Goal: Task Accomplishment & Management: Manage account settings

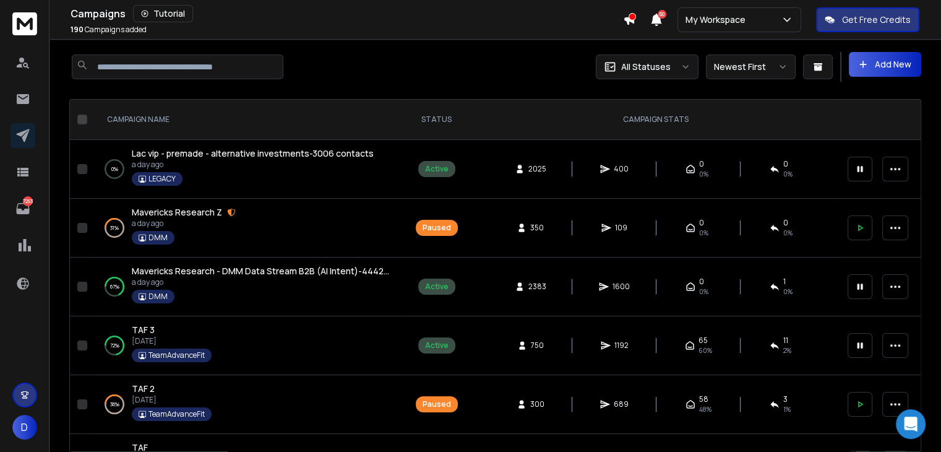
click at [210, 218] on p "a day ago" at bounding box center [184, 223] width 104 height 10
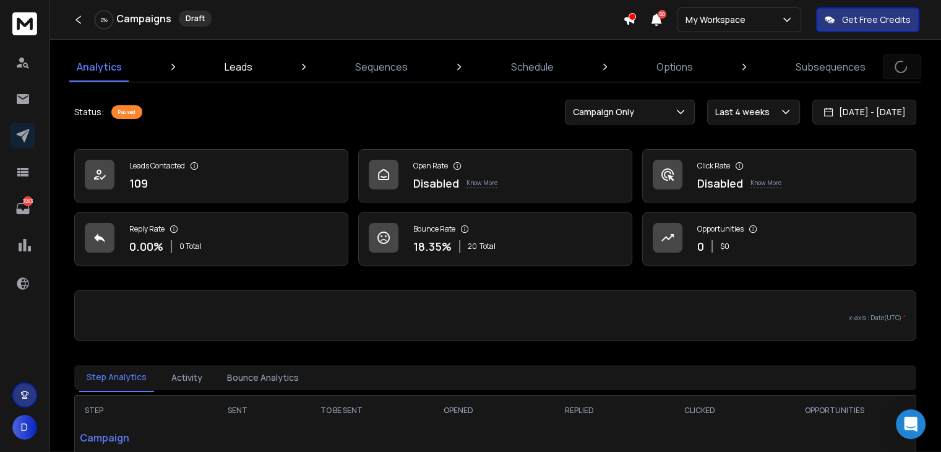
click at [235, 76] on link "Leads" at bounding box center [238, 67] width 43 height 30
click at [235, 75] on link "Leads" at bounding box center [238, 67] width 43 height 30
click at [250, 68] on p "Leads" at bounding box center [239, 66] width 28 height 15
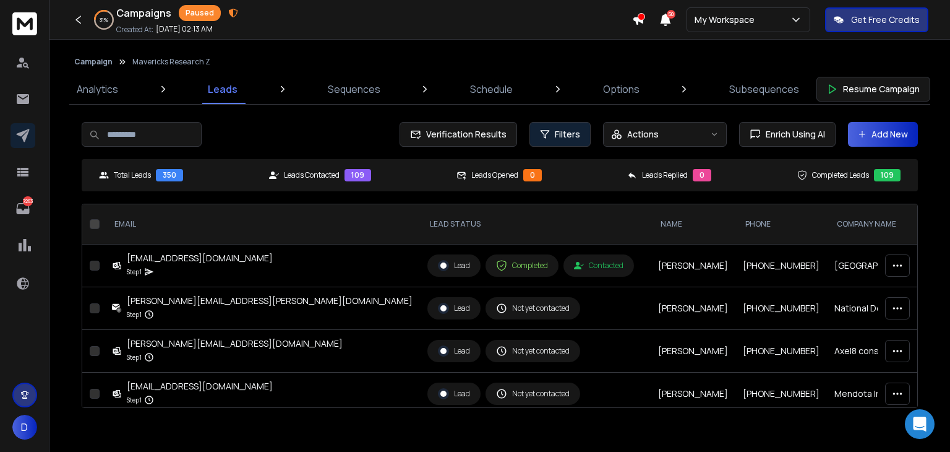
click at [564, 128] on span "Filters" at bounding box center [567, 134] width 25 height 12
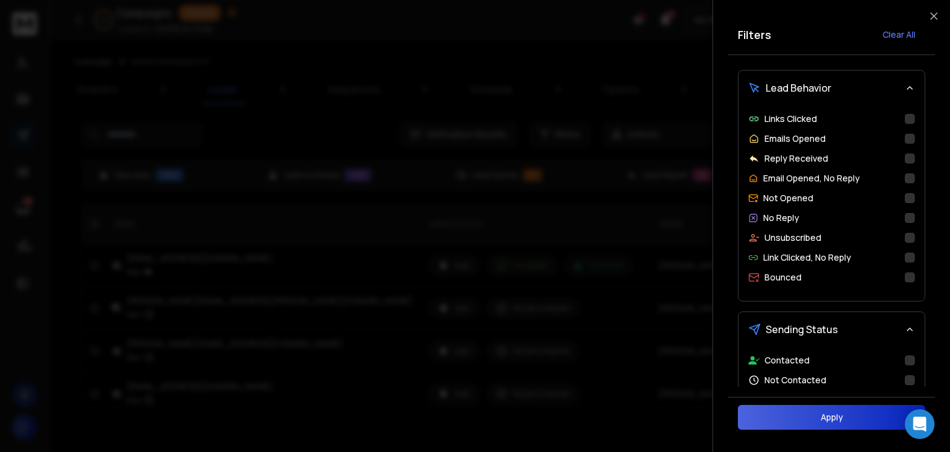
click at [905, 379] on button "Not Contacted" at bounding box center [910, 380] width 10 height 10
click at [866, 413] on button "Apply" at bounding box center [831, 417] width 187 height 25
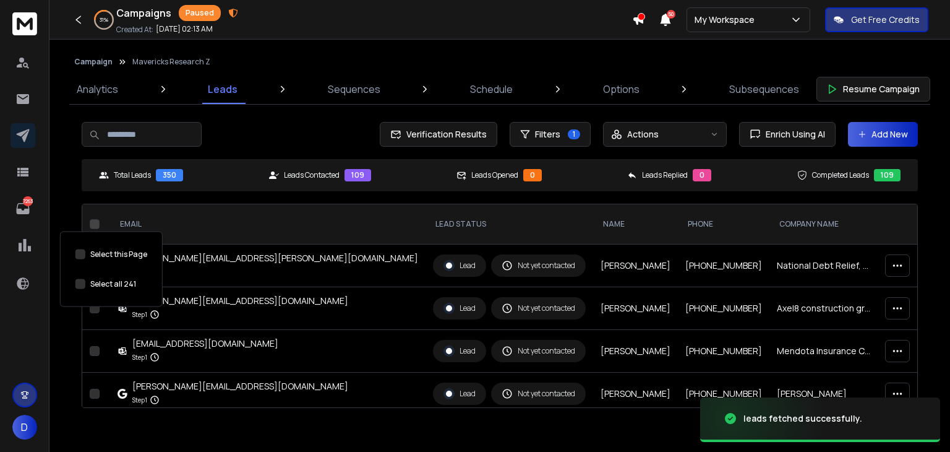
click at [79, 286] on button "Select this Page" at bounding box center [80, 284] width 10 height 10
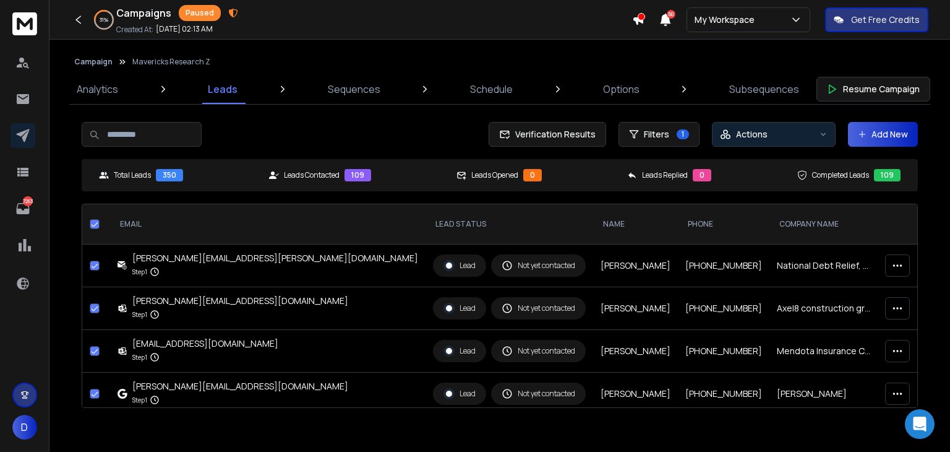
click at [745, 132] on p "Actions" at bounding box center [752, 134] width 32 height 12
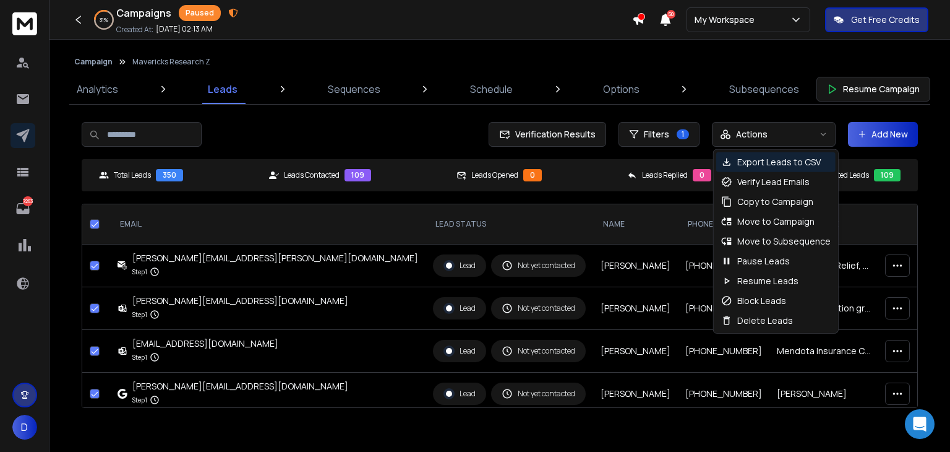
click at [773, 163] on p "Export Leads to CSV" at bounding box center [779, 162] width 84 height 12
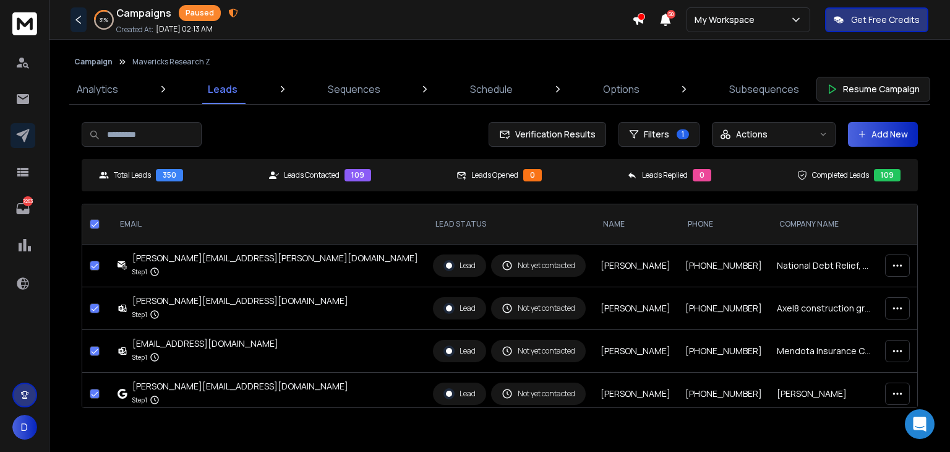
click at [79, 16] on icon at bounding box center [78, 19] width 11 height 11
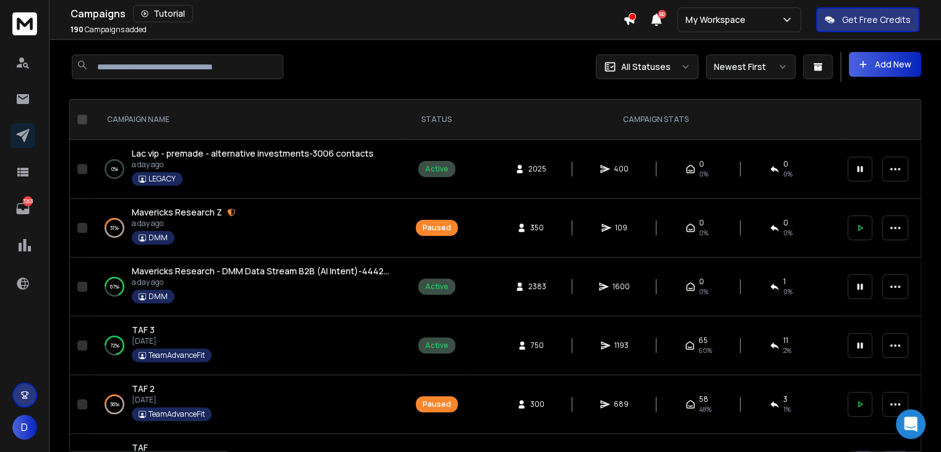
click at [245, 275] on link "Mavericks Research - DMM Data Stream B2B (AI Intent)-4442 Contacts" at bounding box center [260, 271] width 257 height 12
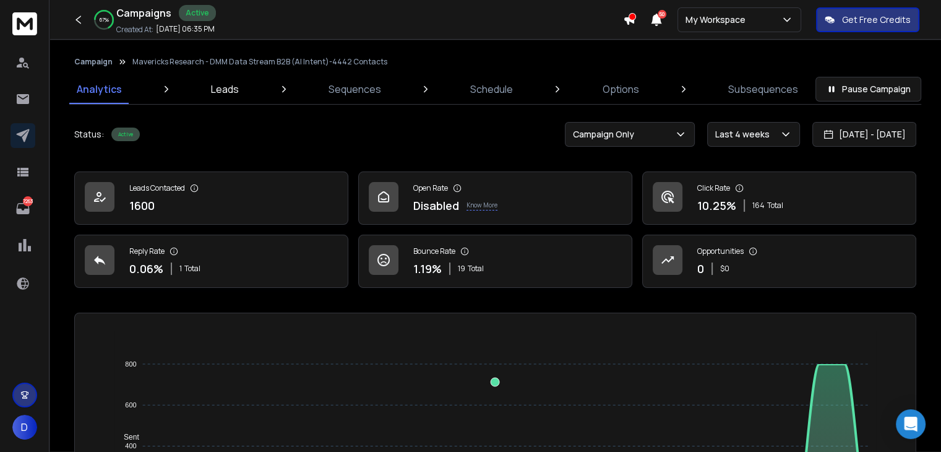
click at [216, 92] on p "Leads" at bounding box center [225, 89] width 28 height 15
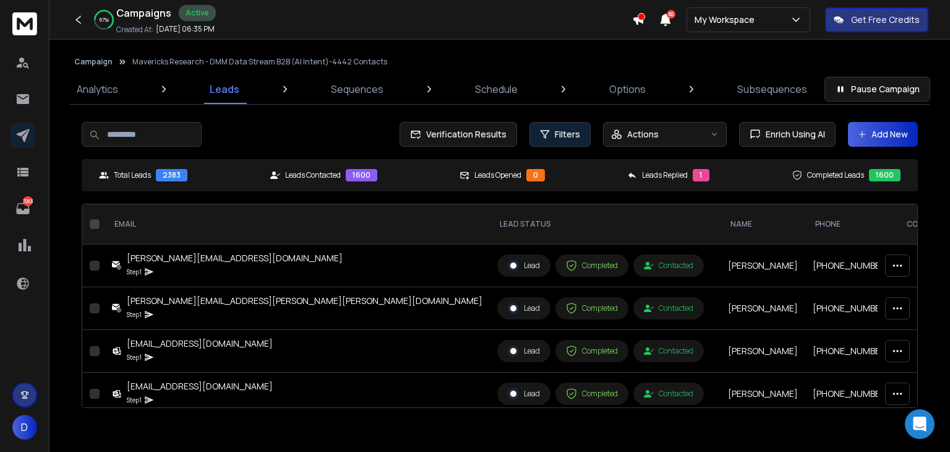
click at [567, 134] on span "Filters" at bounding box center [567, 134] width 25 height 12
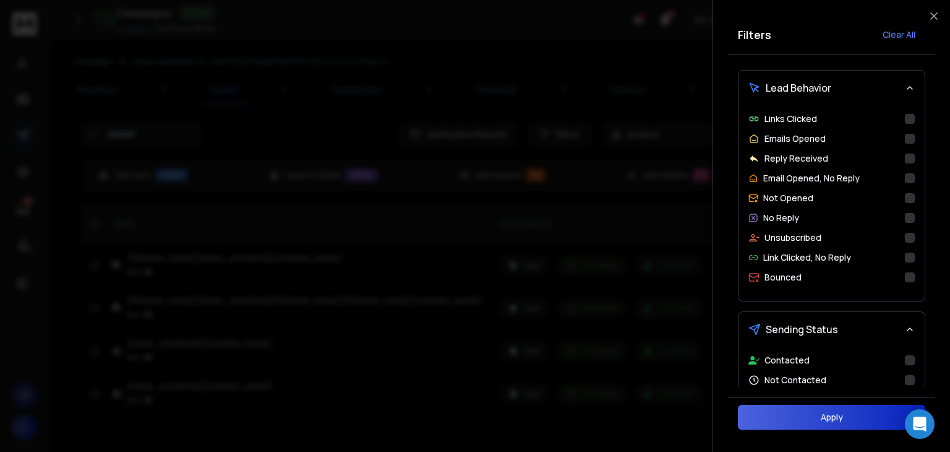
click at [905, 375] on button "Not Contacted" at bounding box center [910, 380] width 10 height 10
click at [842, 421] on button "Apply" at bounding box center [831, 417] width 187 height 25
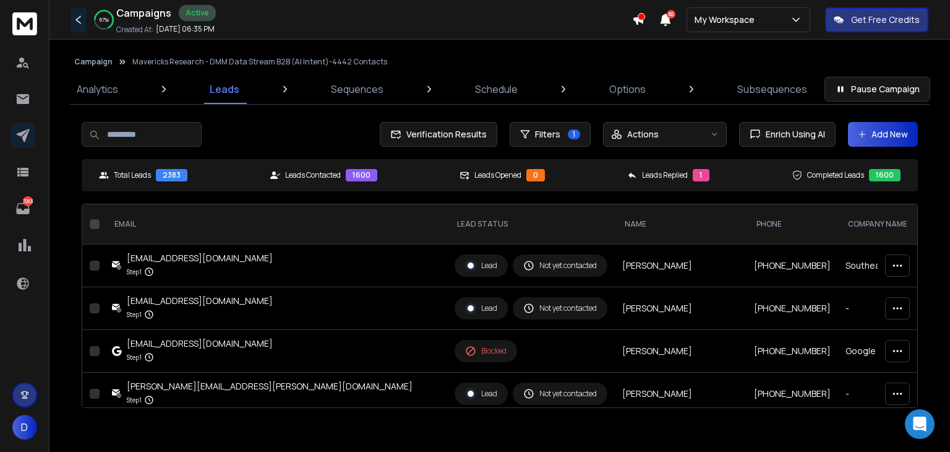
click at [79, 30] on button at bounding box center [79, 19] width 16 height 25
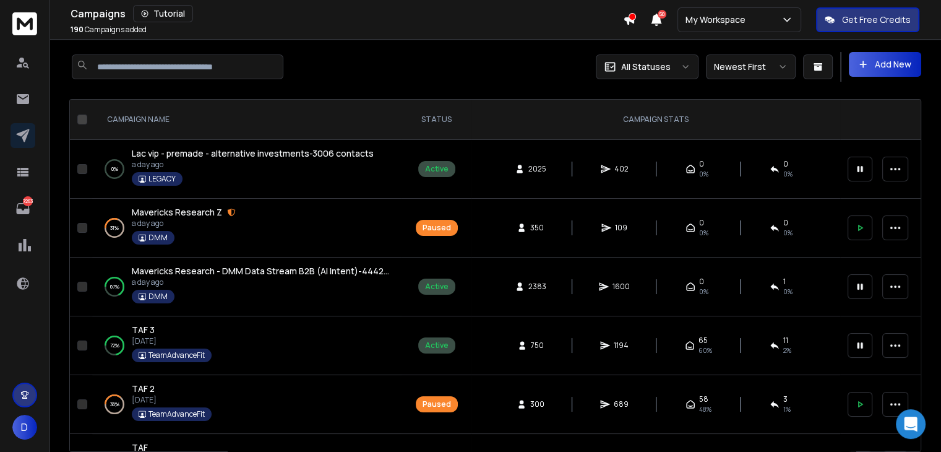
click at [890, 174] on icon "button" at bounding box center [895, 169] width 12 height 12
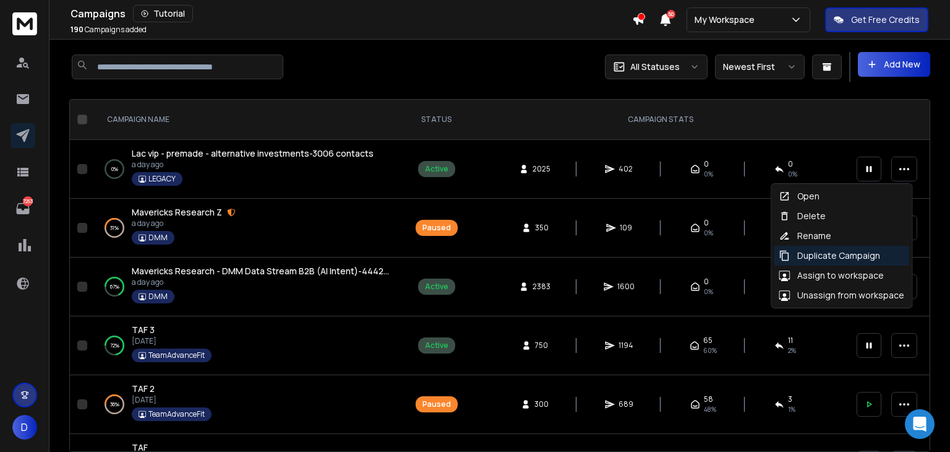
click at [820, 259] on div "Duplicate Campaign" at bounding box center [829, 255] width 101 height 12
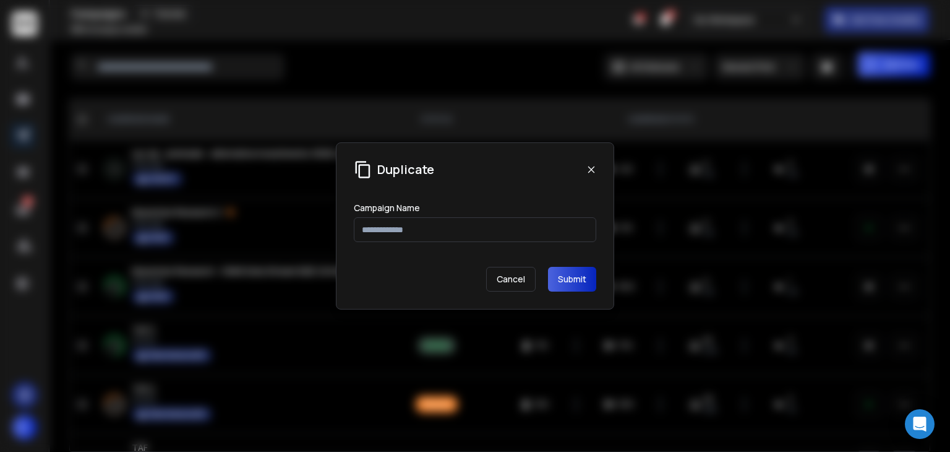
click at [407, 226] on input "text" at bounding box center [475, 229] width 242 height 25
paste input "**********"
type input "**********"
click at [568, 280] on button "Submit" at bounding box center [572, 279] width 48 height 25
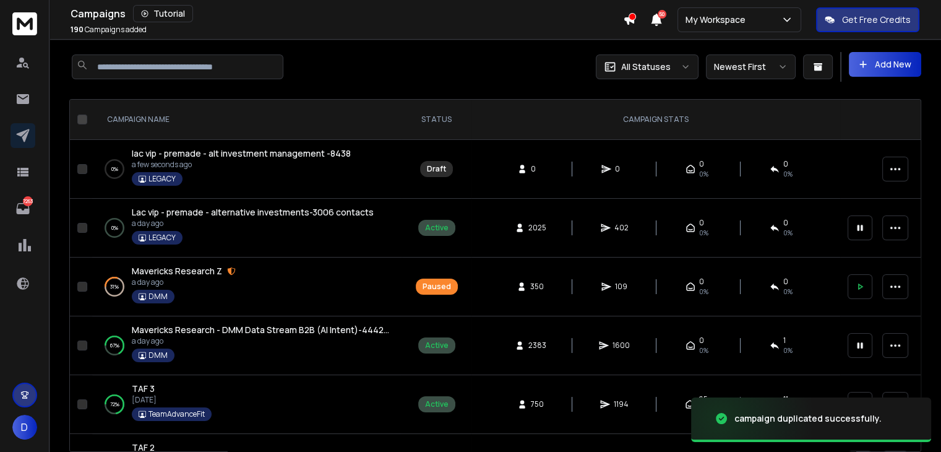
click at [261, 166] on p "a few seconds ago" at bounding box center [241, 165] width 219 height 10
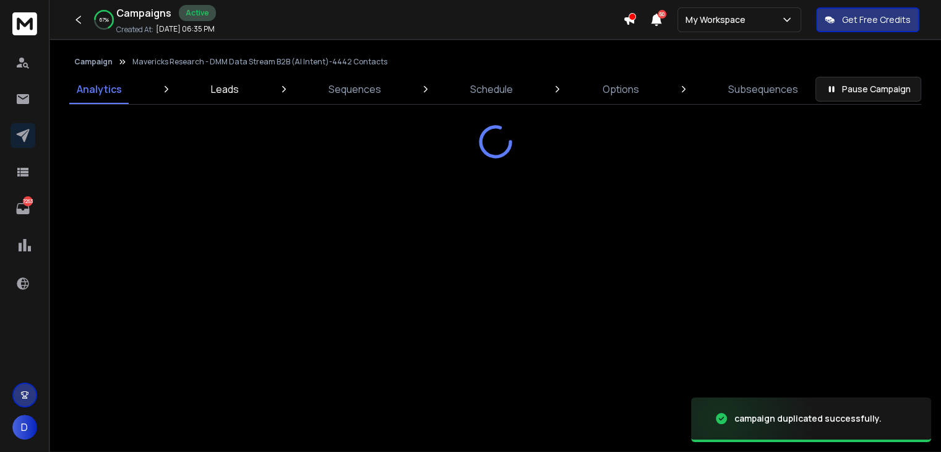
click at [238, 90] on p "Leads" at bounding box center [225, 89] width 28 height 15
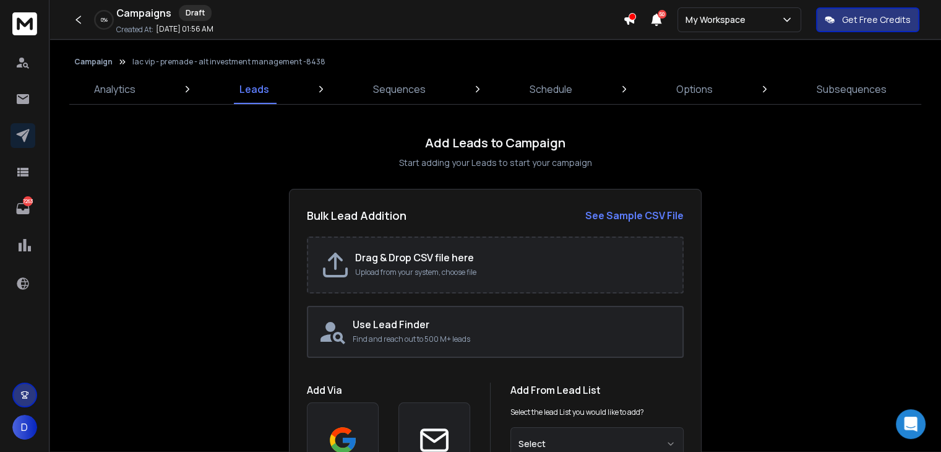
click at [408, 241] on div "Drag & Drop CSV file here Upload from your system, choose file" at bounding box center [495, 264] width 377 height 57
type input "**********"
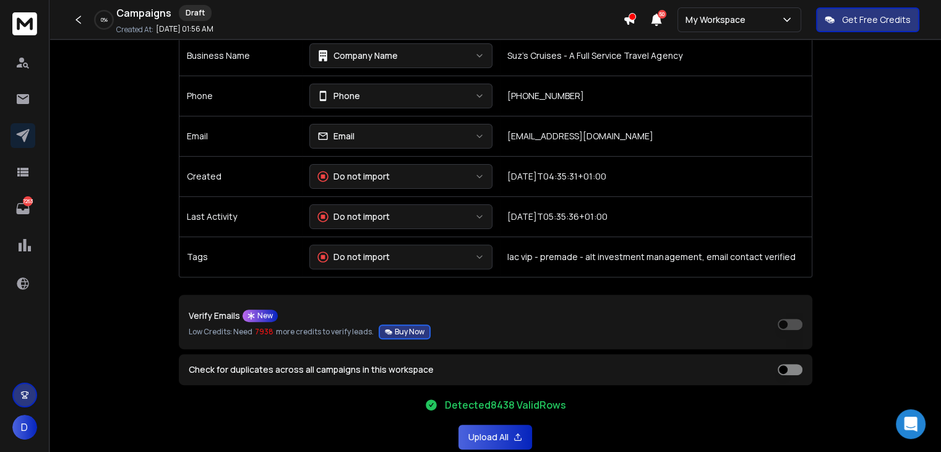
scroll to position [365, 0]
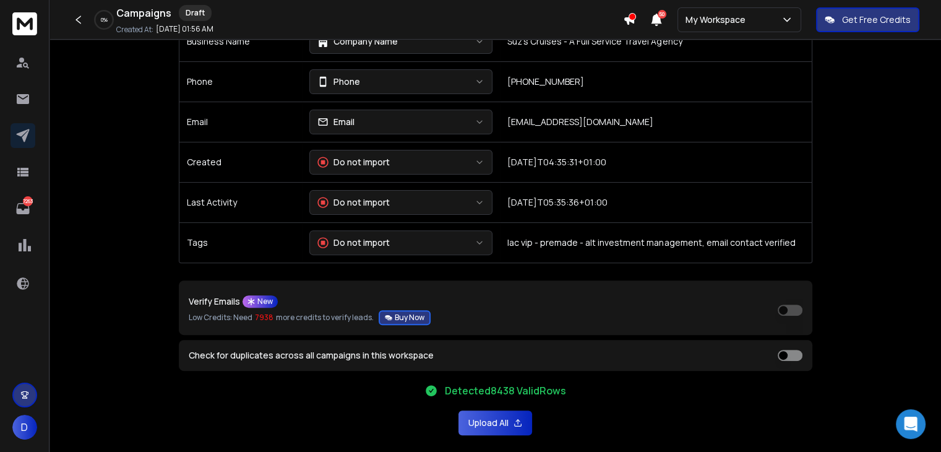
click at [794, 352] on button "Check for duplicates across all campaigns in this workspace" at bounding box center [790, 354] width 25 height 11
click at [485, 416] on button "Upload All" at bounding box center [495, 422] width 74 height 25
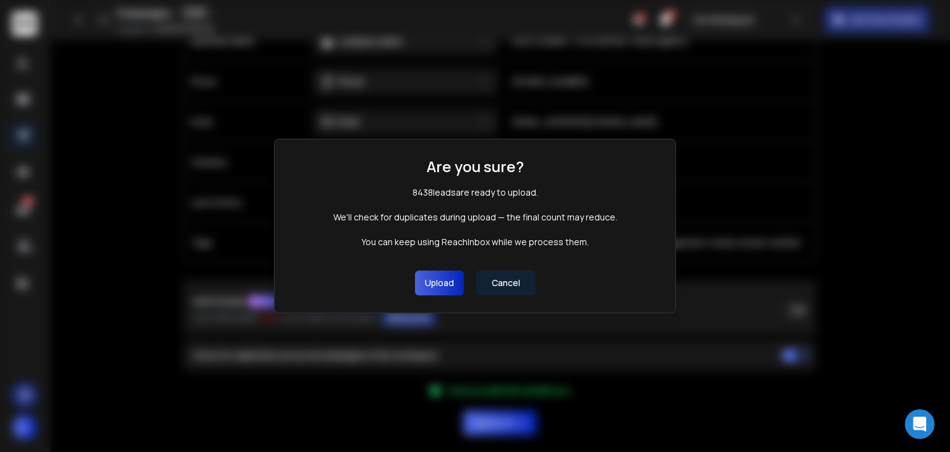
click at [453, 299] on div "Are you sure? 8438 lead s are ready to upload. We'll check for duplicates durin…" at bounding box center [475, 226] width 402 height 174
click at [445, 288] on button "Upload" at bounding box center [439, 282] width 49 height 25
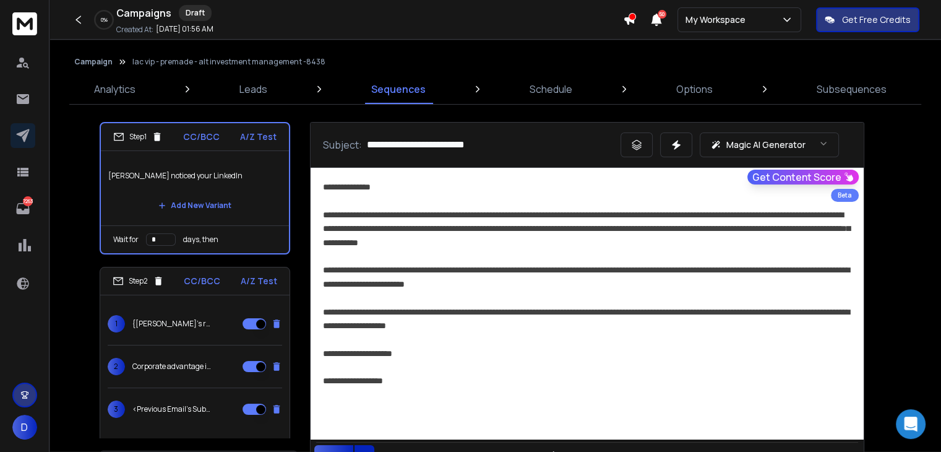
click at [217, 179] on p "Dave noticed your LinkedIn" at bounding box center [194, 175] width 173 height 35
click at [697, 99] on link "Options" at bounding box center [694, 89] width 51 height 30
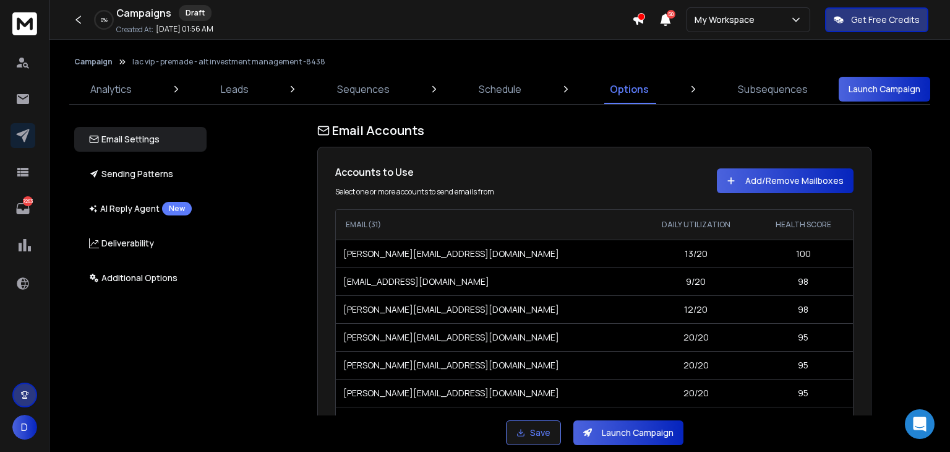
drag, startPoint x: 949, startPoint y: 171, endPoint x: 949, endPoint y: 181, distance: 9.9
click at [949, 181] on div "Email Accounts Accounts to Use Select one or more accounts to send emails from …" at bounding box center [601, 268] width 750 height 293
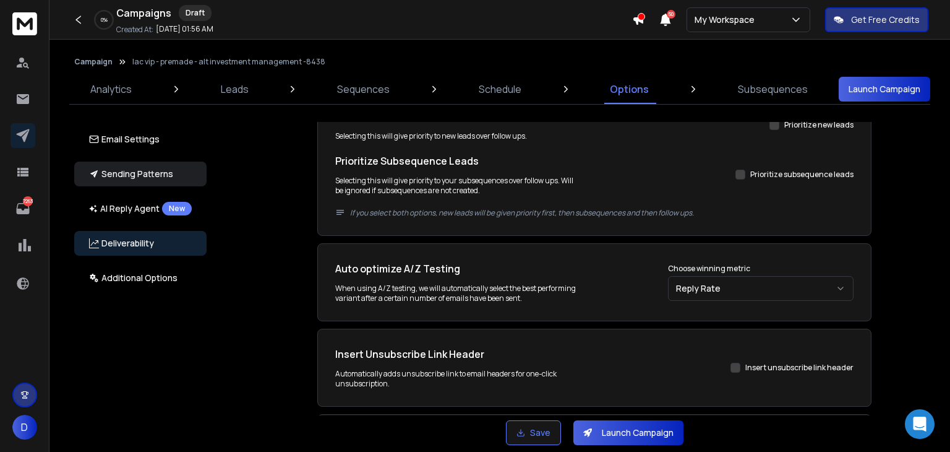
click at [124, 246] on p "Deliverability" at bounding box center [121, 243] width 65 height 12
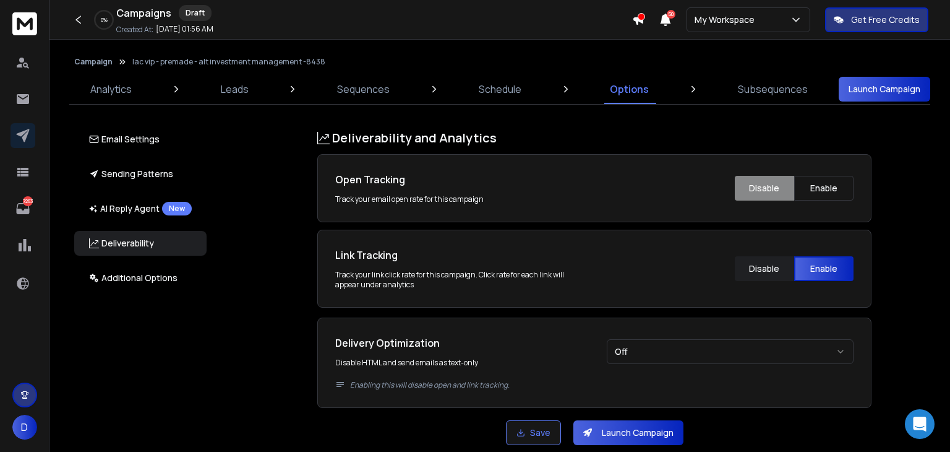
scroll to position [1376, 0]
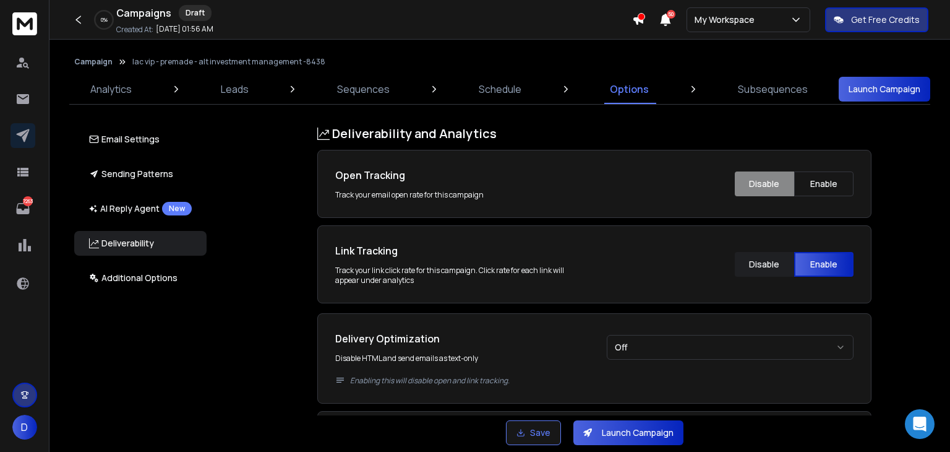
type button "email-settings"
click at [132, 281] on p "Additional Options" at bounding box center [133, 278] width 88 height 12
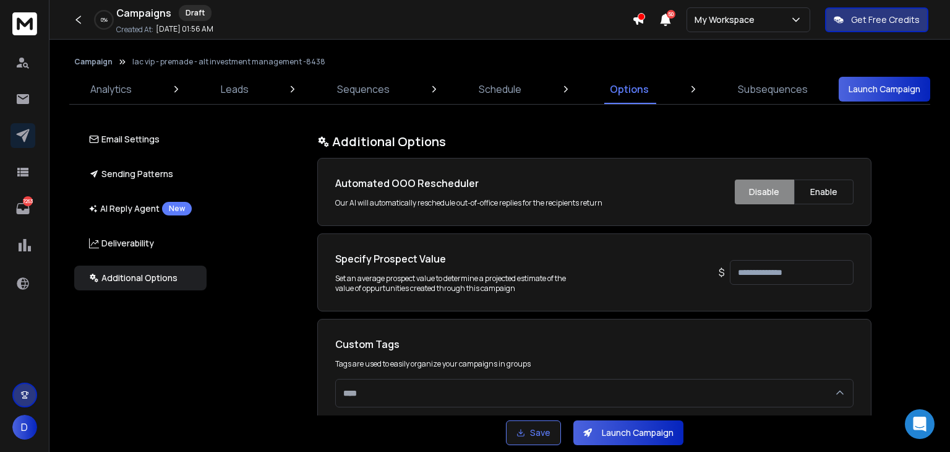
scroll to position [2207, 0]
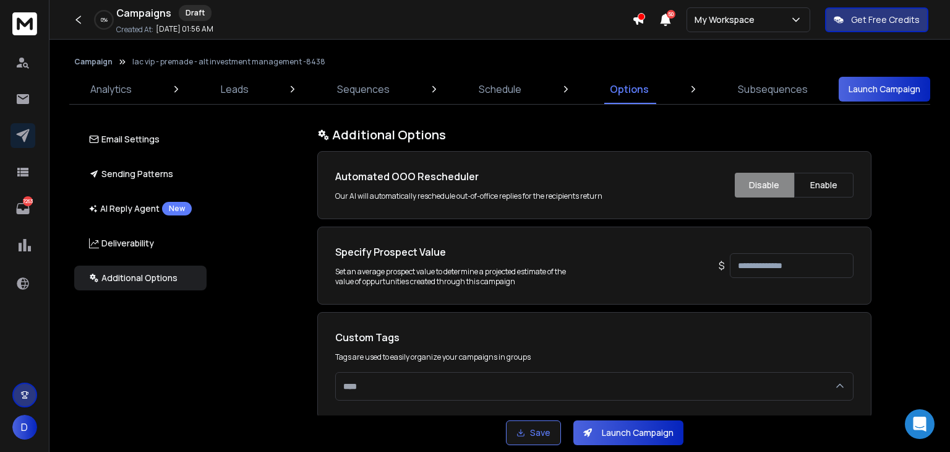
click at [949, 301] on div "Email Accounts Accounts to Use Select one or more accounts to send emails from …" at bounding box center [601, 268] width 750 height 293
type input "*"
click at [904, 221] on div "Email Accounts Accounts to Use Select one or more accounts to send emails from …" at bounding box center [601, 268] width 750 height 293
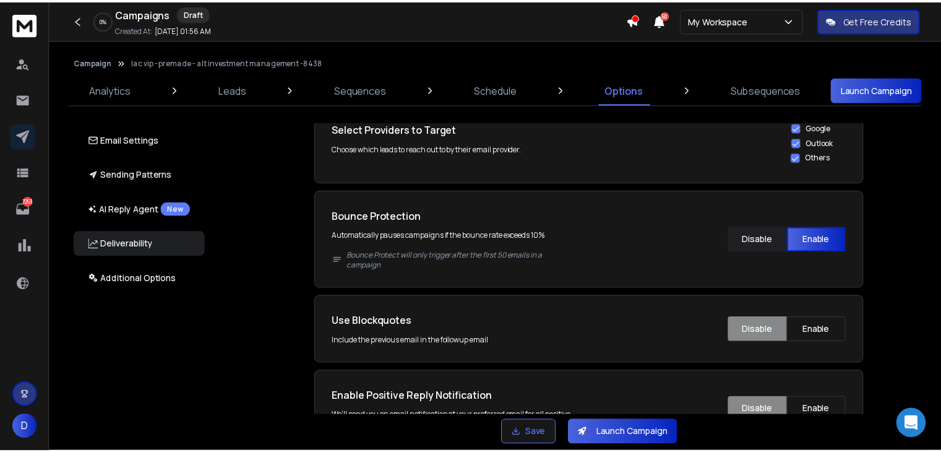
scroll to position [1861, 0]
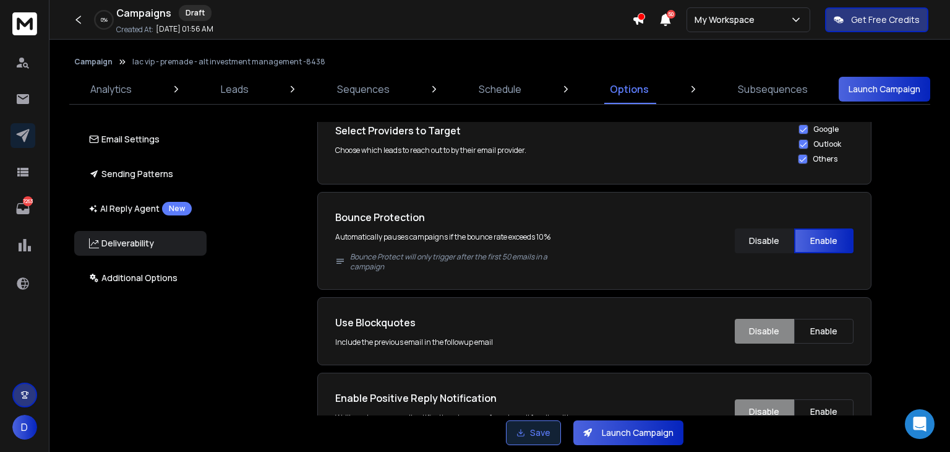
click at [523, 428] on icon "submit" at bounding box center [520, 432] width 9 height 9
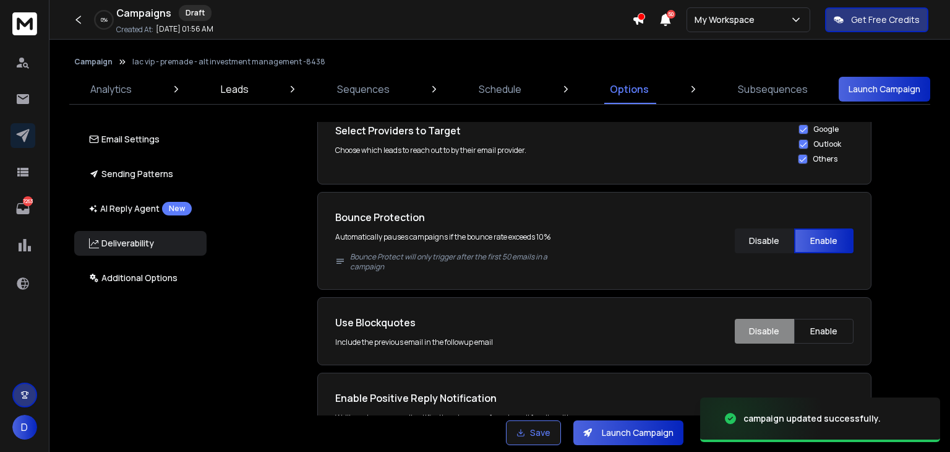
click at [233, 101] on link "Leads" at bounding box center [234, 89] width 43 height 30
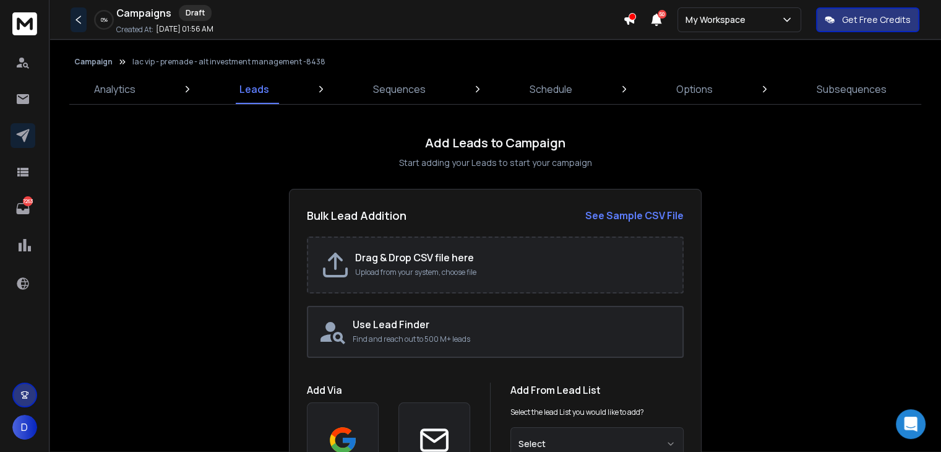
click at [75, 25] on button at bounding box center [79, 19] width 16 height 25
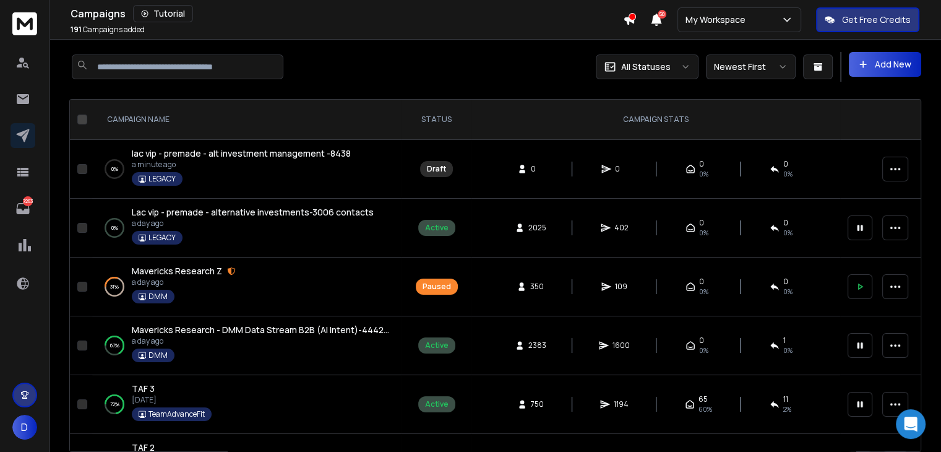
click at [897, 289] on button "button" at bounding box center [895, 286] width 26 height 25
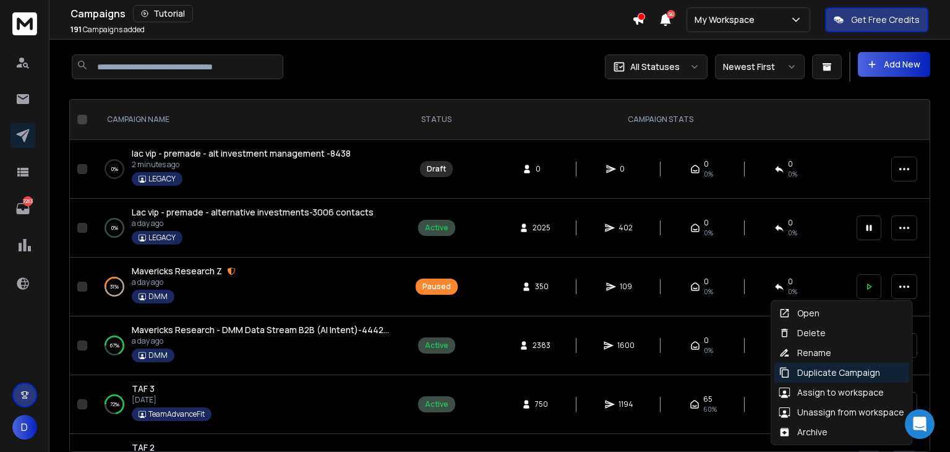
click at [844, 365] on div "Duplicate Campaign" at bounding box center [841, 372] width 135 height 20
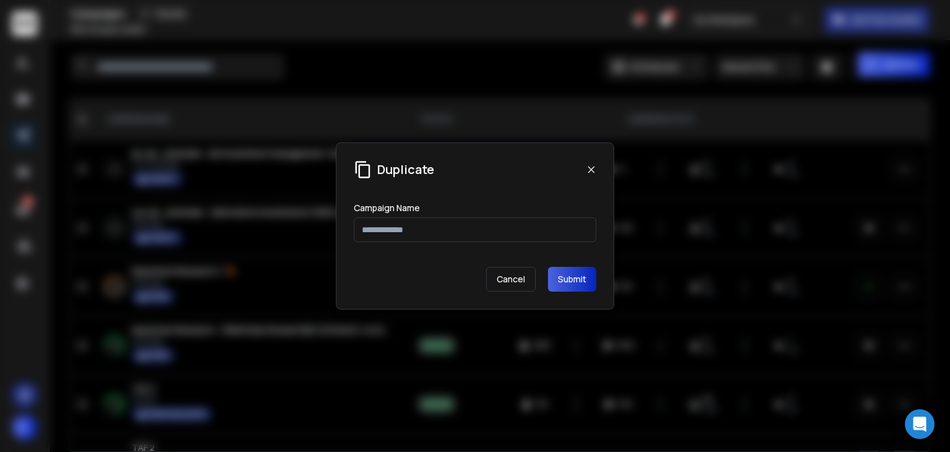
click at [463, 236] on input "text" at bounding box center [475, 229] width 242 height 25
type input "**********"
click at [590, 291] on button "Submit" at bounding box center [572, 279] width 48 height 25
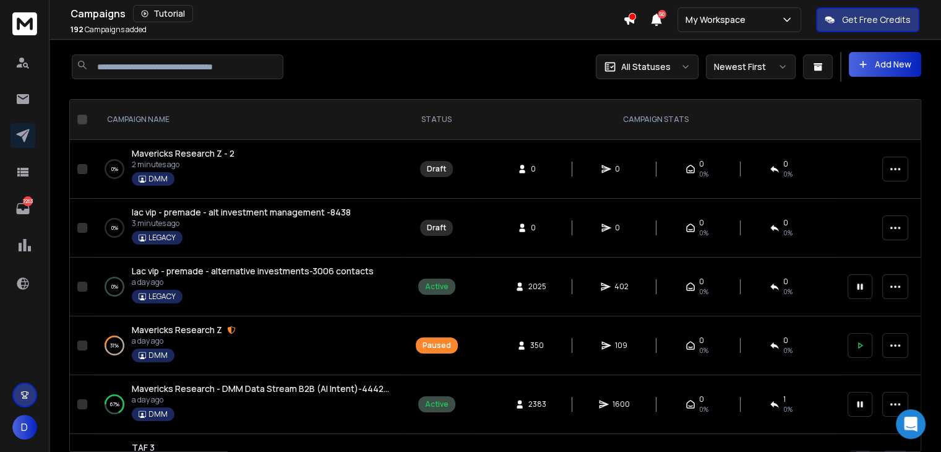
click at [299, 224] on p "3 minutes ago" at bounding box center [241, 223] width 219 height 10
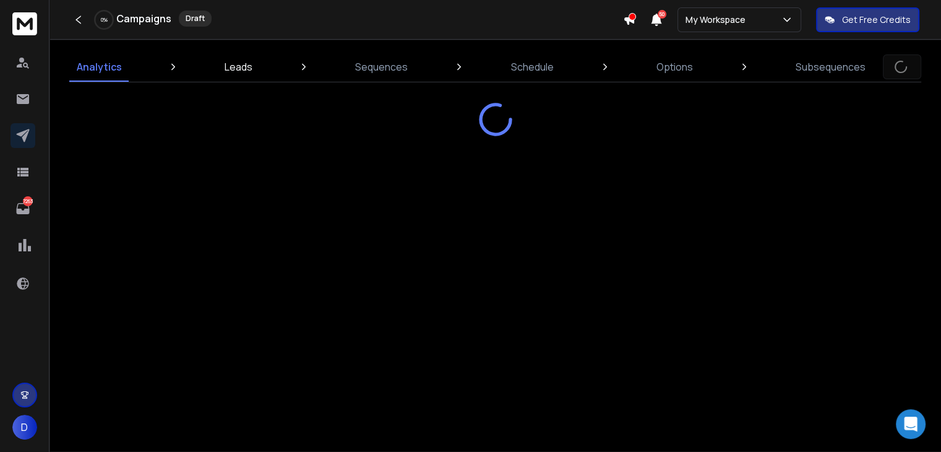
click at [238, 76] on link "Leads" at bounding box center [238, 67] width 43 height 30
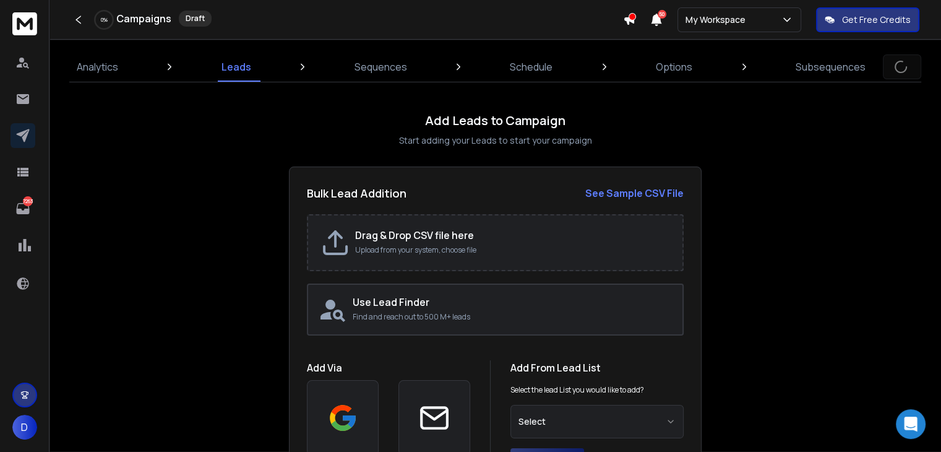
click at [506, 258] on div "Drag & Drop CSV file here Upload from your system, choose file" at bounding box center [495, 242] width 377 height 57
click at [77, 23] on icon at bounding box center [78, 19] width 11 height 11
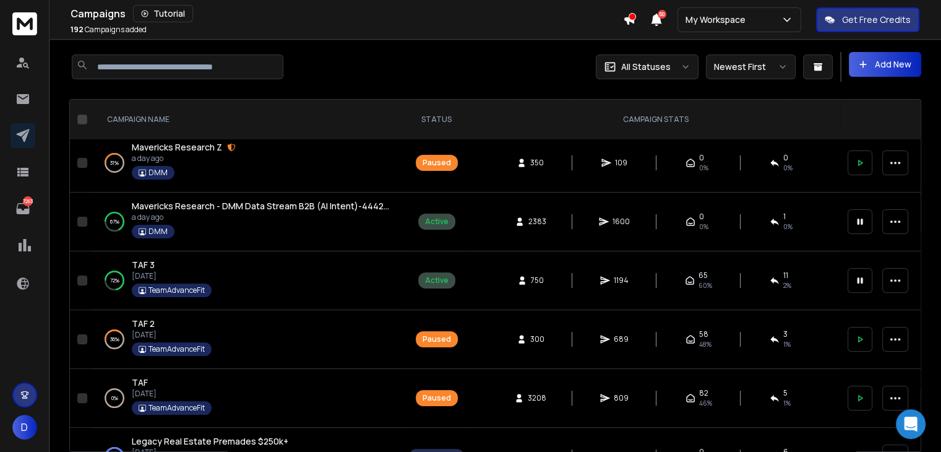
scroll to position [205, 0]
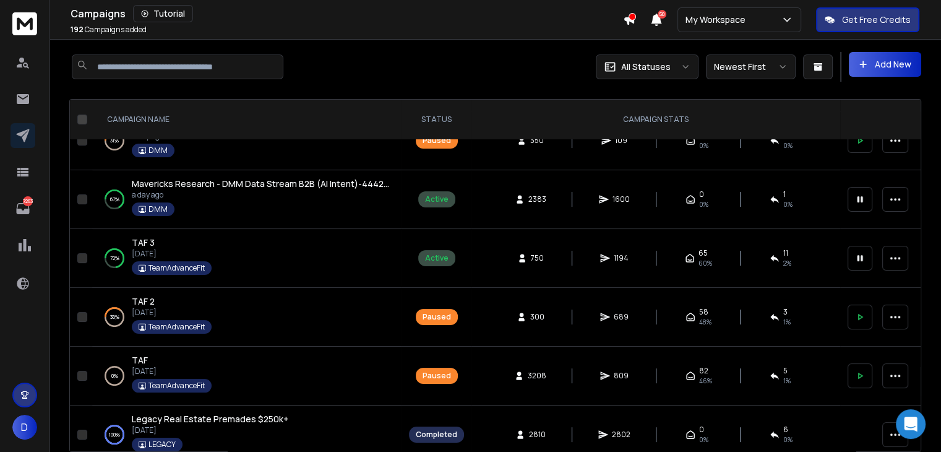
click at [307, 251] on div "72 % TAF 3 [DATE] TeamAdvanceFit" at bounding box center [247, 257] width 285 height 43
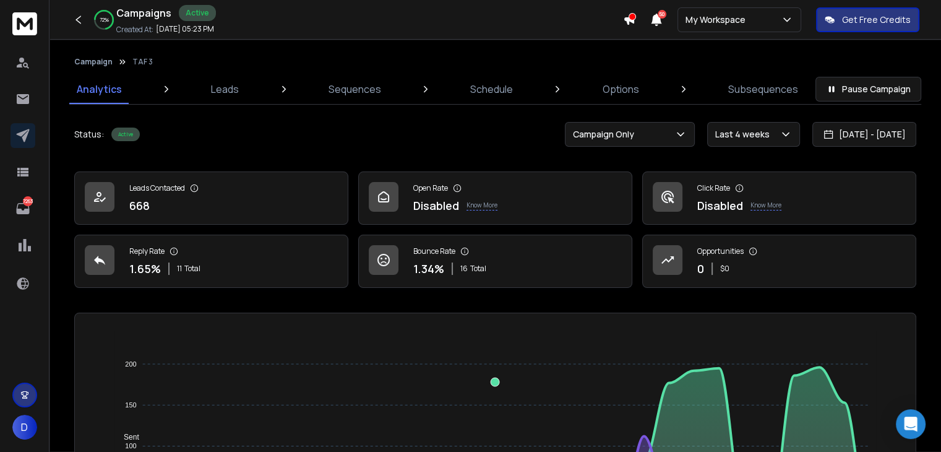
click at [362, 129] on div "Status: Active Pause Campaign Campaign Only Last 4 weeks [DATE] - [DATE]" at bounding box center [495, 134] width 842 height 25
click at [88, 25] on div "72 % Campaigns Active Created At: [DATE] 05:23 PM" at bounding box center [143, 20] width 145 height 30
click at [377, 139] on div "Status: Active Pause Campaign Campaign Only Last 4 weeks [DATE] - [DATE]" at bounding box center [495, 134] width 842 height 25
click at [84, 12] on button at bounding box center [79, 19] width 16 height 25
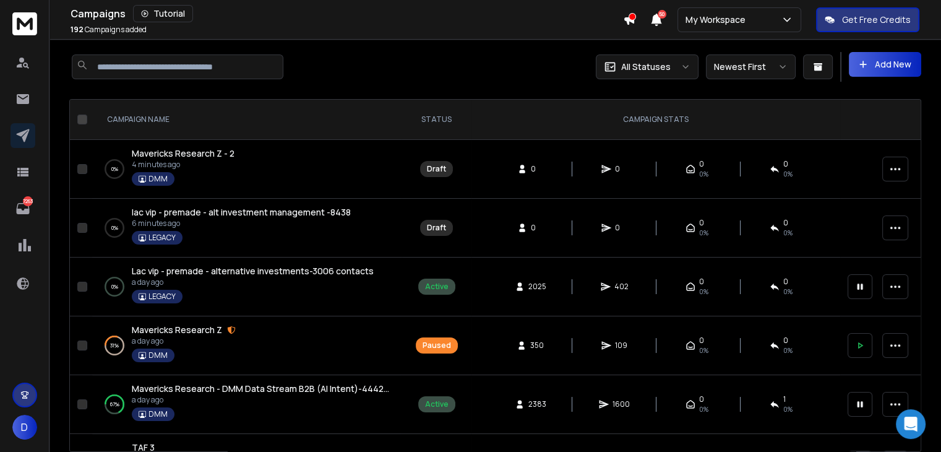
click at [294, 231] on div "LEGACY" at bounding box center [241, 238] width 219 height 14
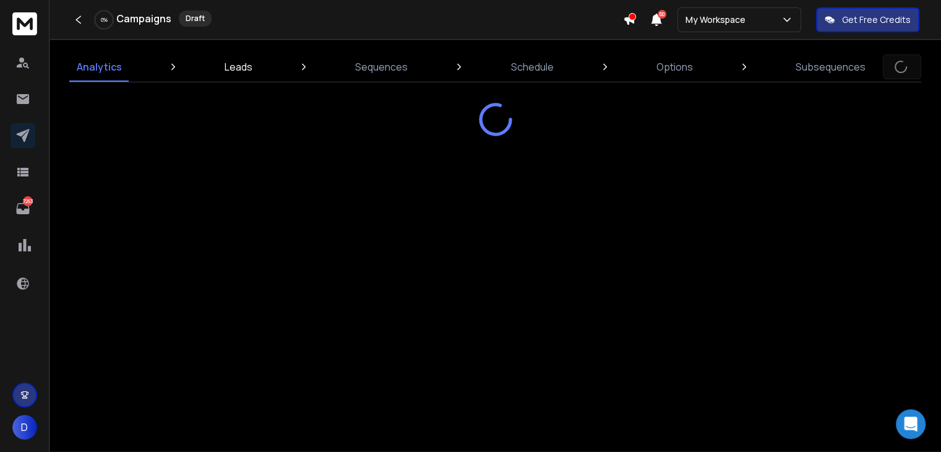
click at [249, 80] on link "Leads" at bounding box center [238, 67] width 43 height 30
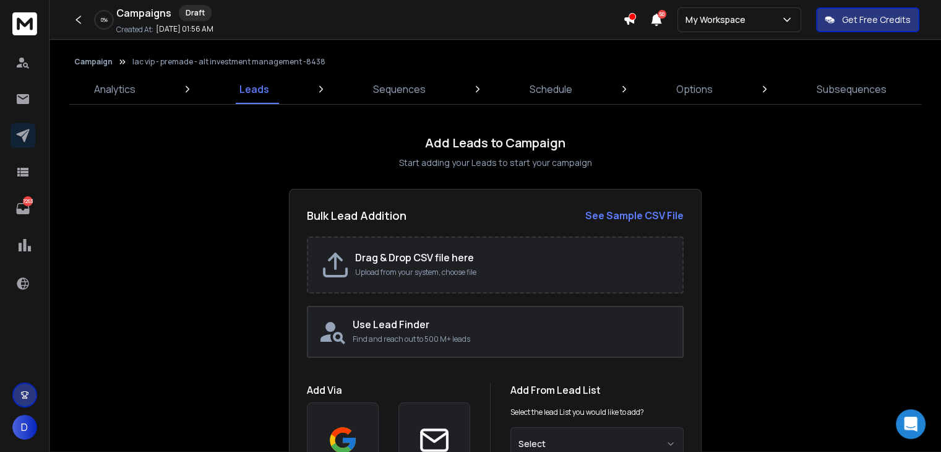
click at [415, 261] on h2 "Drag & Drop CSV file here" at bounding box center [512, 257] width 315 height 15
type input "**********"
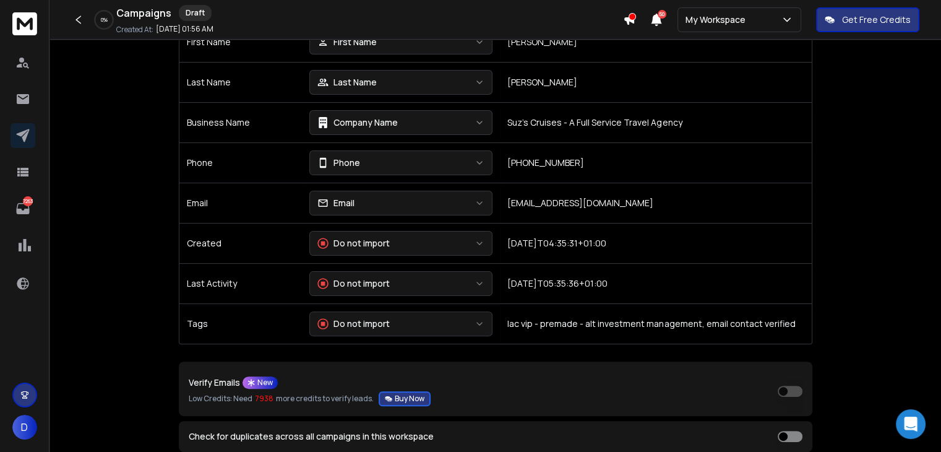
scroll to position [302, 0]
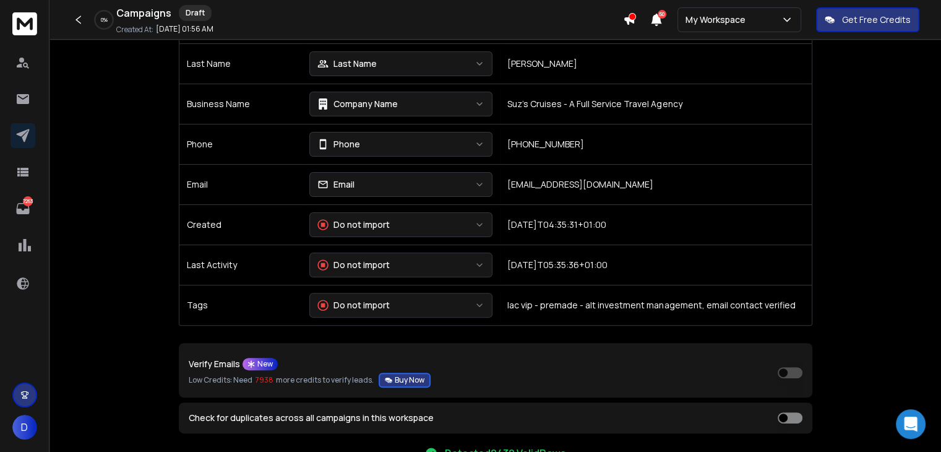
click at [784, 413] on button "Check for duplicates across all campaigns in this workspace" at bounding box center [790, 417] width 25 height 11
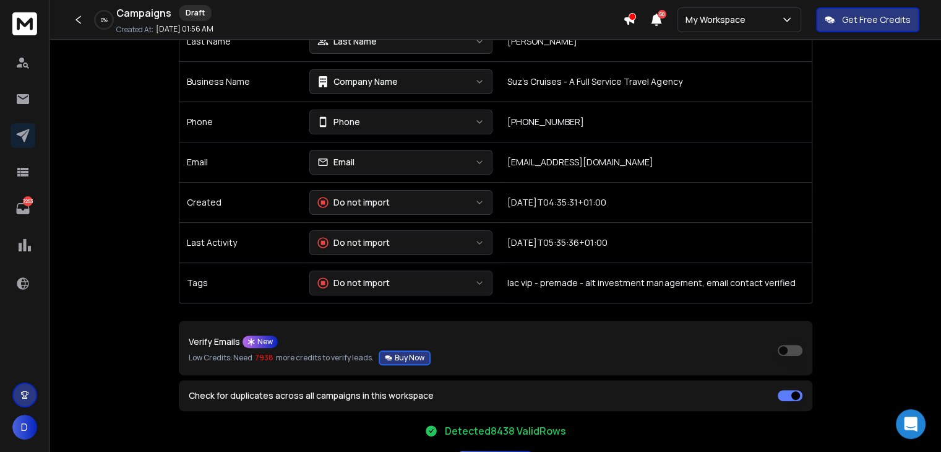
scroll to position [366, 0]
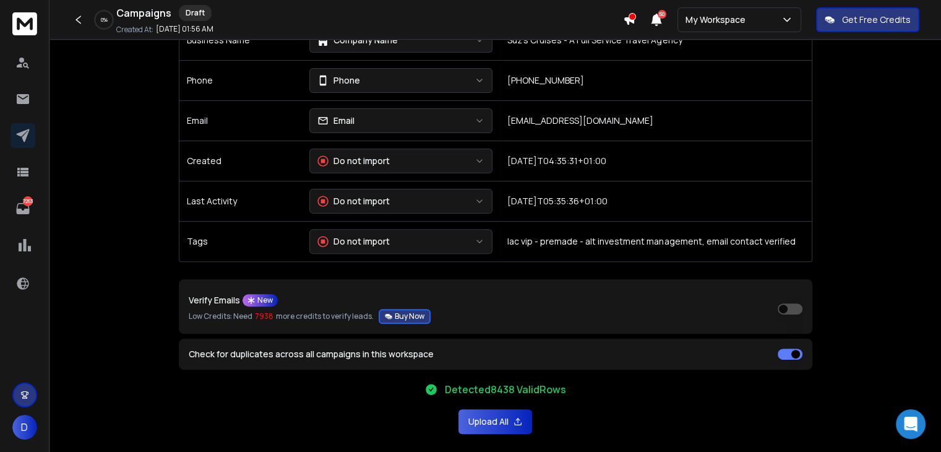
click at [474, 411] on button "Upload All" at bounding box center [495, 421] width 74 height 25
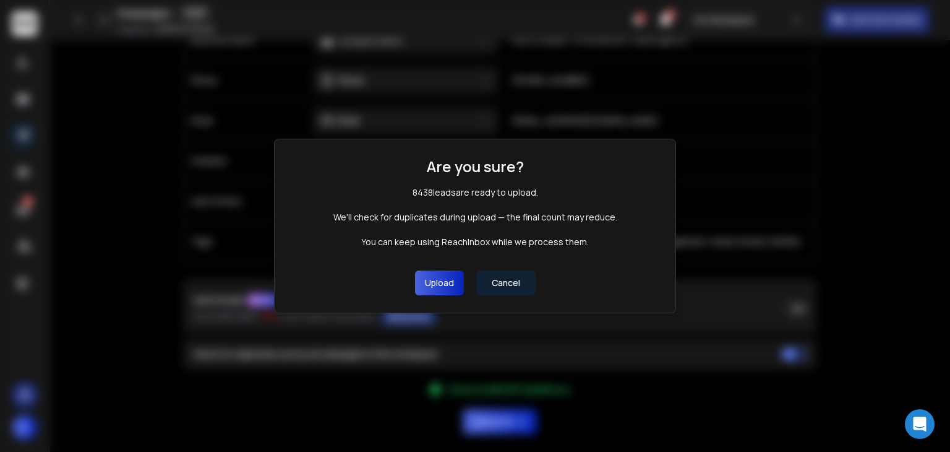
click at [437, 278] on button "Upload" at bounding box center [439, 282] width 49 height 25
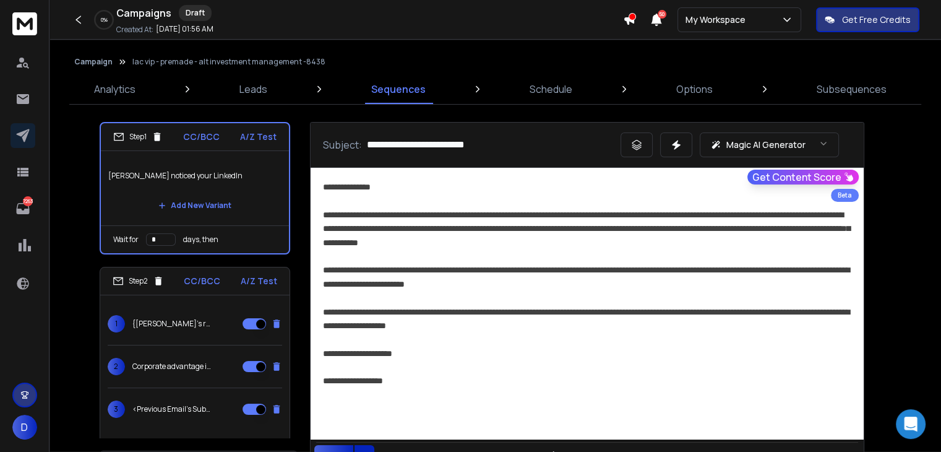
click at [375, 292] on div at bounding box center [587, 298] width 528 height 14
click at [116, 82] on p "Analytics" at bounding box center [114, 89] width 41 height 15
